Goal: Task Accomplishment & Management: Manage account settings

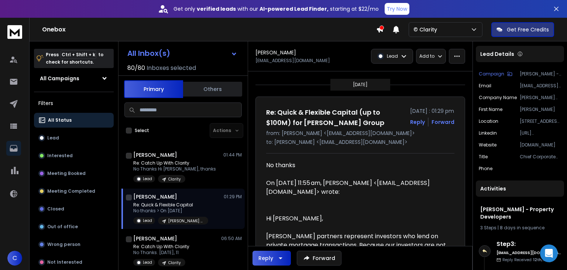
scroll to position [37, 0]
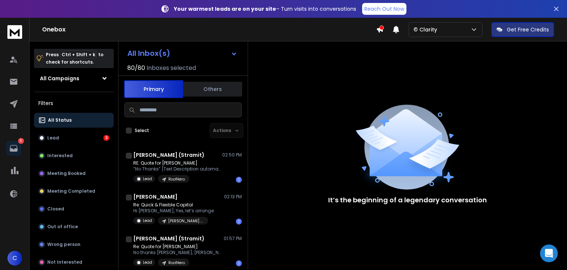
click at [184, 172] on div "RE: Quote for Matt “No Thanks” [Text Description automatically Lead RoofHero" at bounding box center [177, 171] width 89 height 23
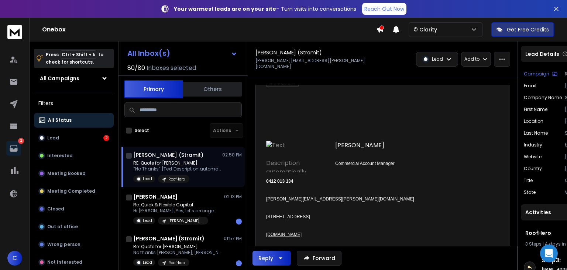
scroll to position [111, 0]
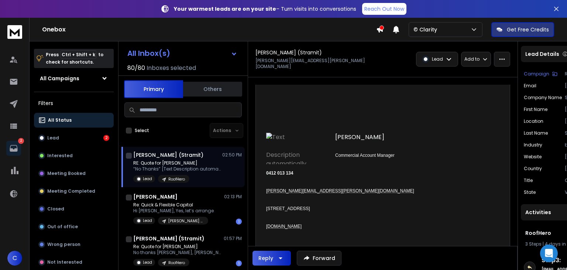
click at [187, 177] on div "RoofHero" at bounding box center [173, 179] width 31 height 8
click at [194, 204] on p "Re: Quick & Flexible Capital" at bounding box center [173, 205] width 81 height 6
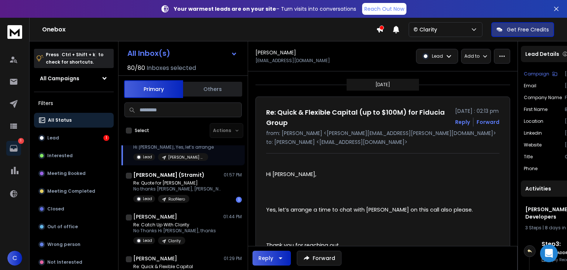
scroll to position [74, 0]
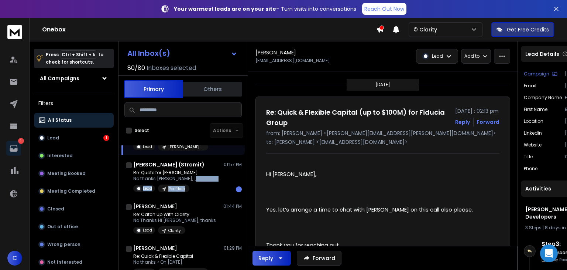
drag, startPoint x: 195, startPoint y: 182, endPoint x: 201, endPoint y: 183, distance: 5.7
click at [200, 184] on div "Re: Quote for David No thanks Regards, David Strudwick Lead RoofHero" at bounding box center [177, 181] width 89 height 23
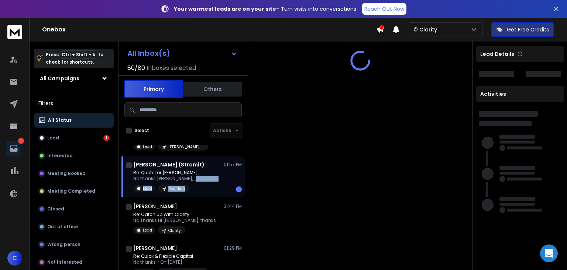
scroll to position [37, 0]
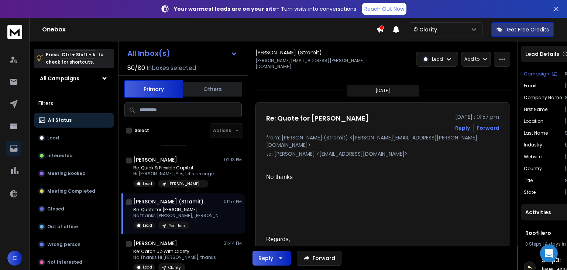
click at [212, 178] on div "Re: Quick & Flexible Capital Hi Callum, Yes, let’s arrange Lead Carmichael - Pr…" at bounding box center [187, 176] width 109 height 23
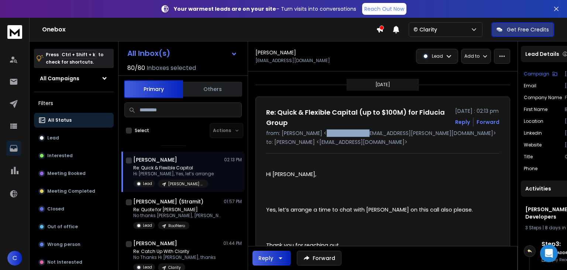
drag, startPoint x: 325, startPoint y: 131, endPoint x: 365, endPoint y: 133, distance: 40.3
click at [365, 133] on p "from: Ben Doyle <ben@fiducia.com.au>" at bounding box center [382, 132] width 233 height 7
copy p "fiducia.com.au"
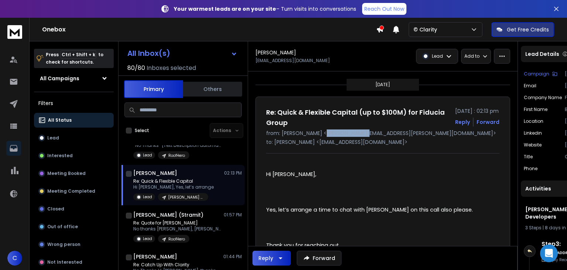
scroll to position [0, 0]
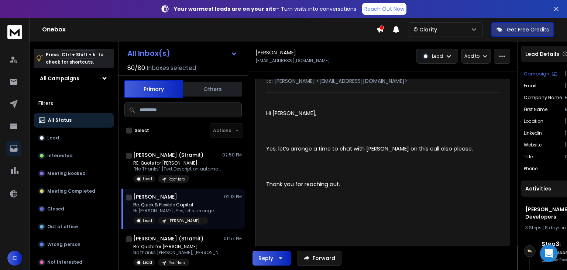
scroll to position [74, 0]
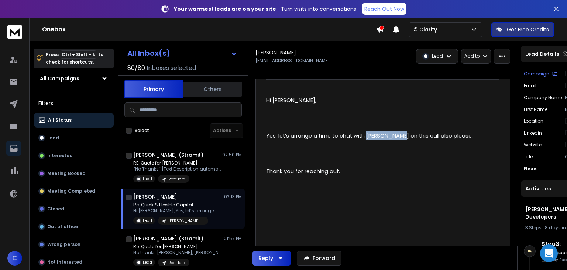
drag, startPoint x: 368, startPoint y: 134, endPoint x: 398, endPoint y: 139, distance: 30.3
click at [398, 139] on span "Yes, let’s arrange a time to chat with Marie doyle on this call also please." at bounding box center [369, 135] width 207 height 7
copy span "Marie doyle"
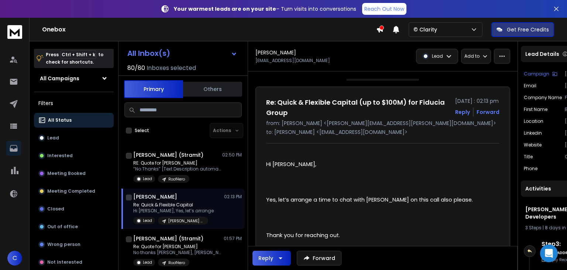
scroll to position [0, 0]
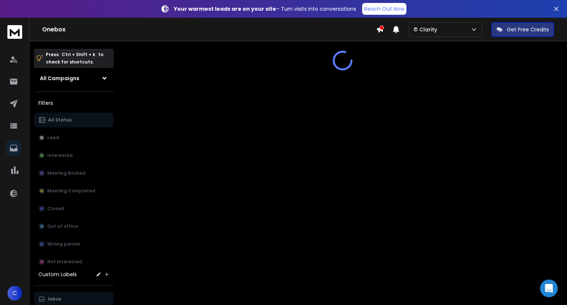
click at [382, 241] on div "Press Ctrl + Shift + k to check for shortcuts. All Campaigns All Campaigns Filt…" at bounding box center [299, 193] width 538 height 305
